Goal: Task Accomplishment & Management: Use online tool/utility

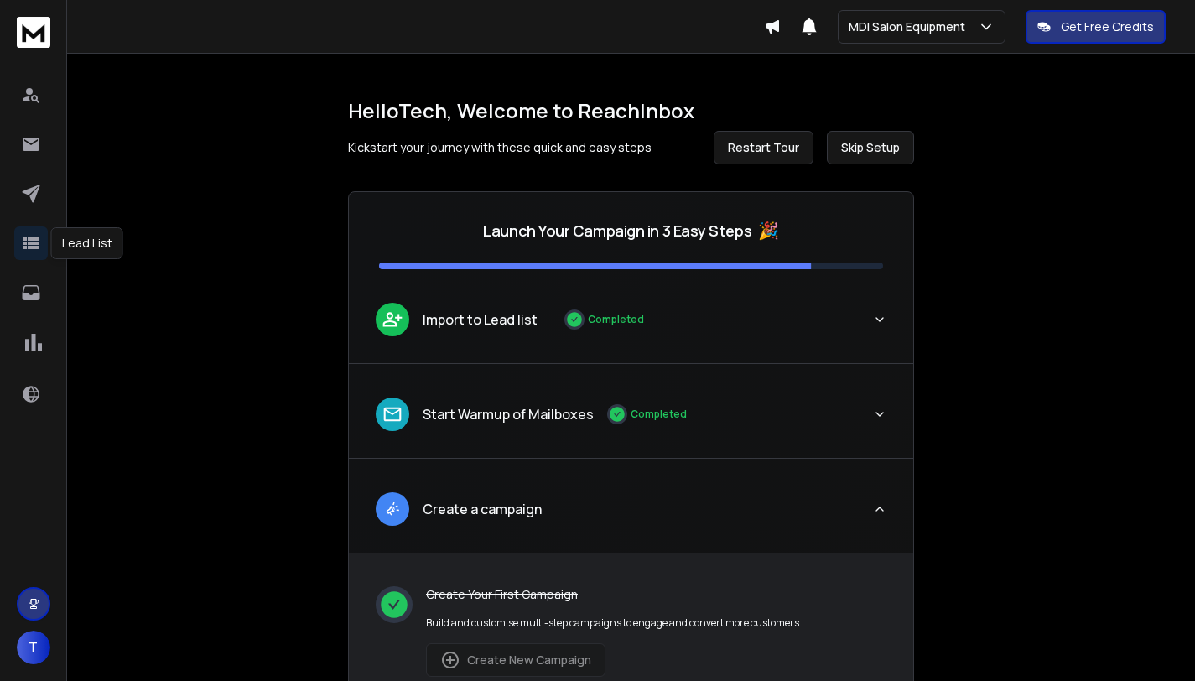
click at [37, 247] on icon at bounding box center [30, 243] width 15 height 12
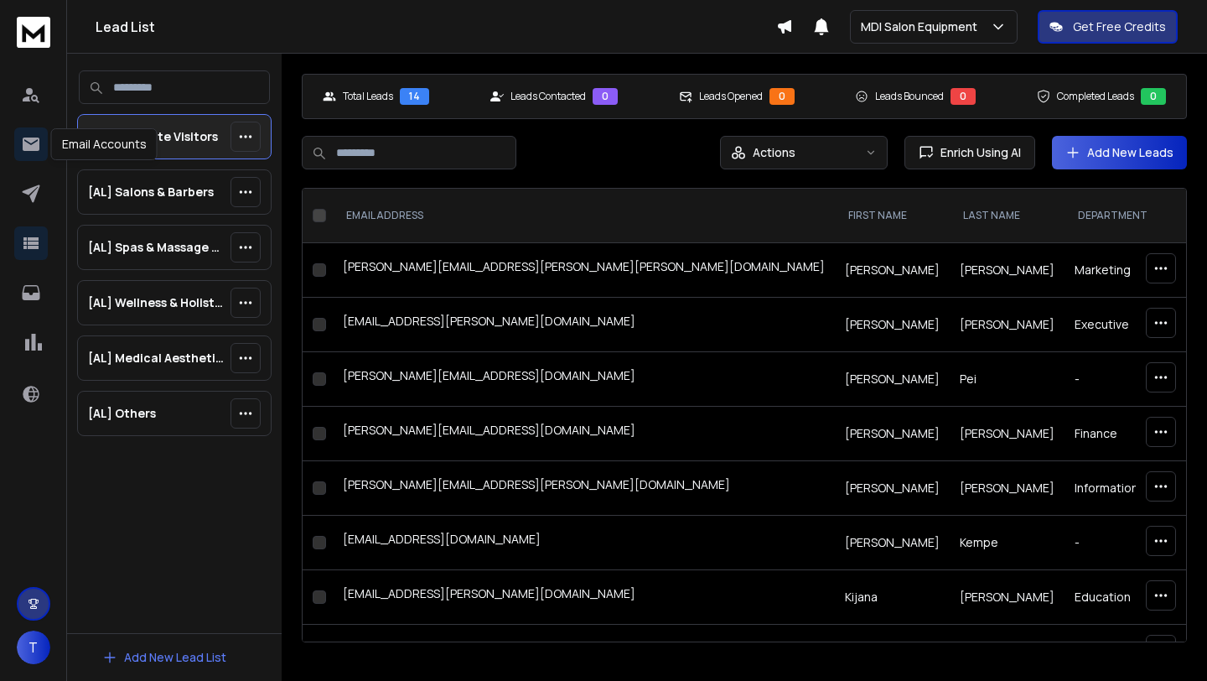
click at [27, 144] on icon at bounding box center [31, 143] width 17 height 13
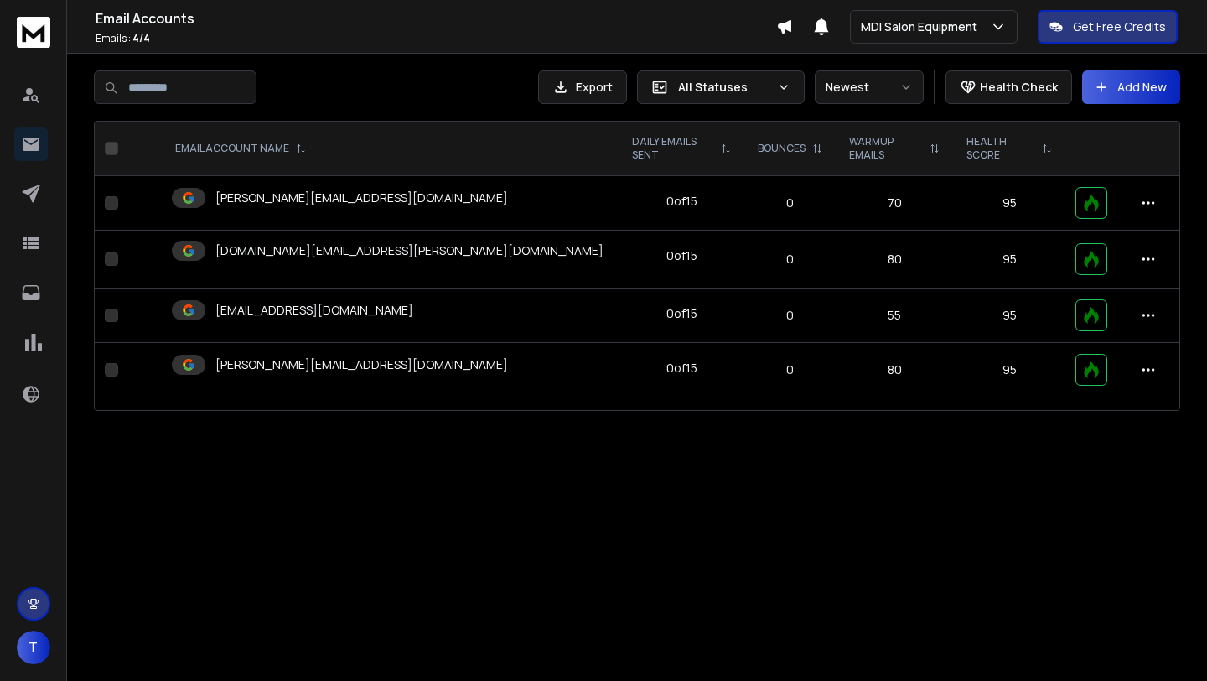
click at [1133, 105] on div "Export All Statuses Newest Health Check Add New EMAIL ACCOUNT NAME DAILY EMAILS…" at bounding box center [637, 240] width 1086 height 340
click at [1111, 93] on button "Add New" at bounding box center [1131, 87] width 98 height 34
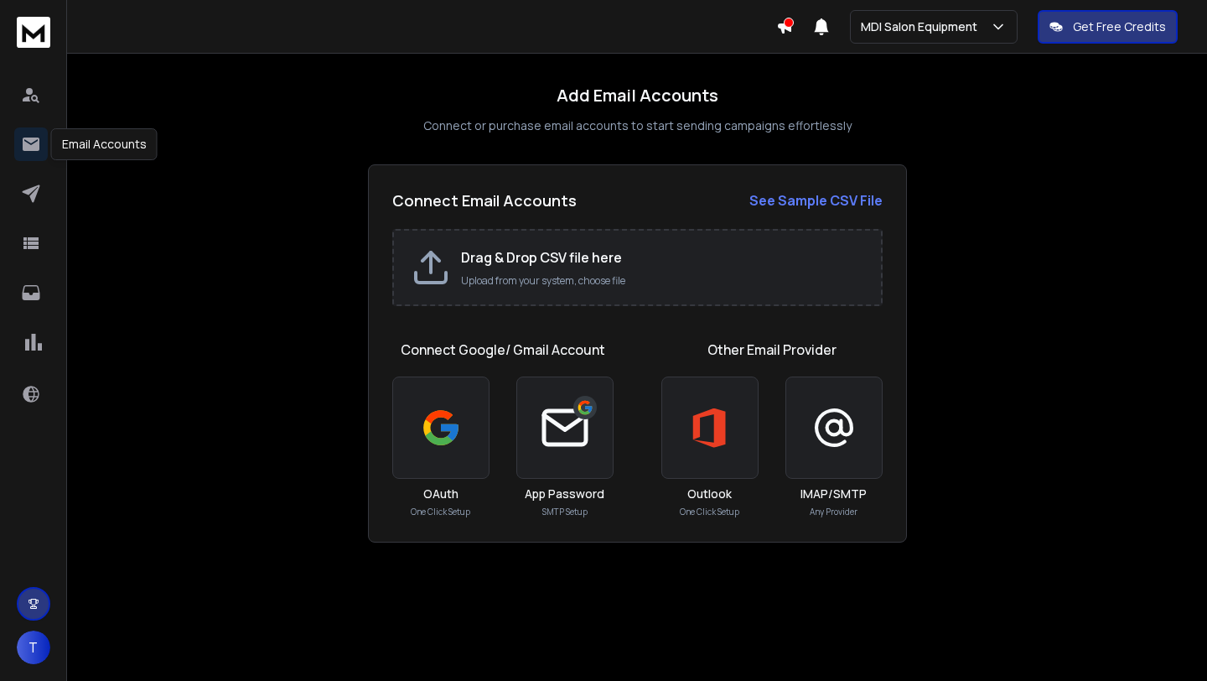
click at [42, 143] on link at bounding box center [31, 144] width 34 height 34
